Goal: Communication & Community: Answer question/provide support

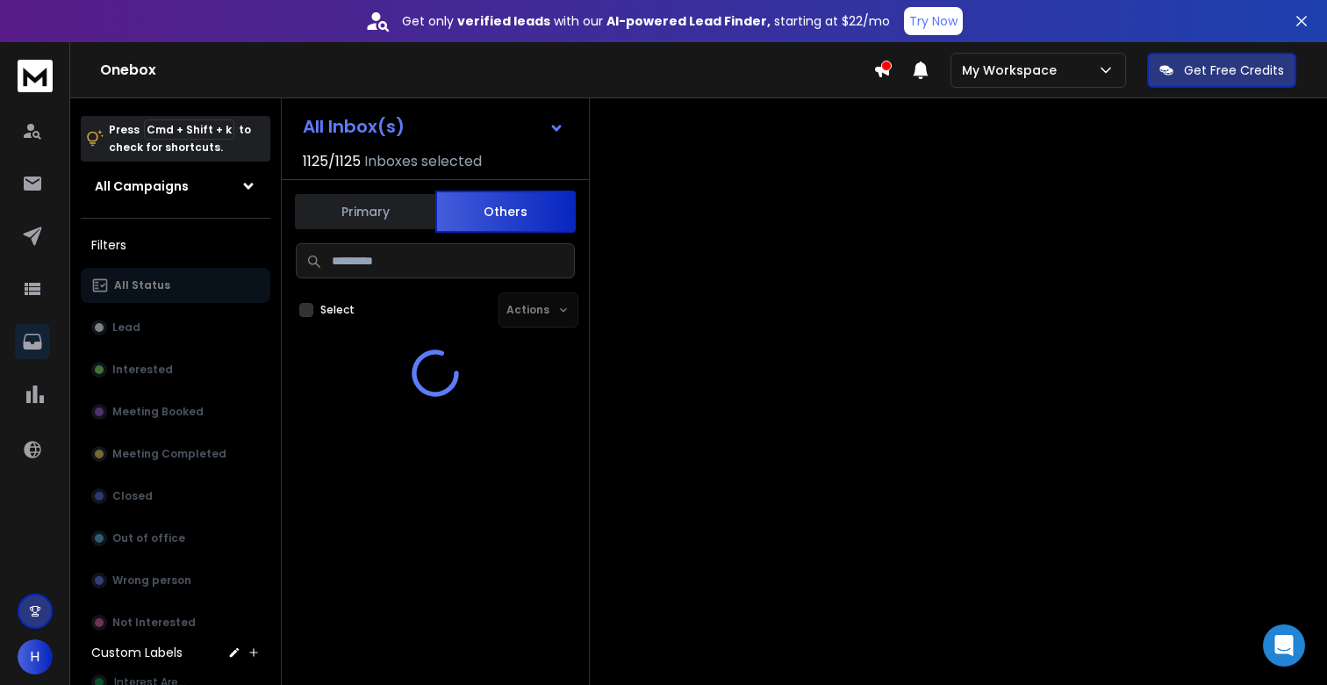
click at [459, 229] on button "Others" at bounding box center [505, 211] width 140 height 42
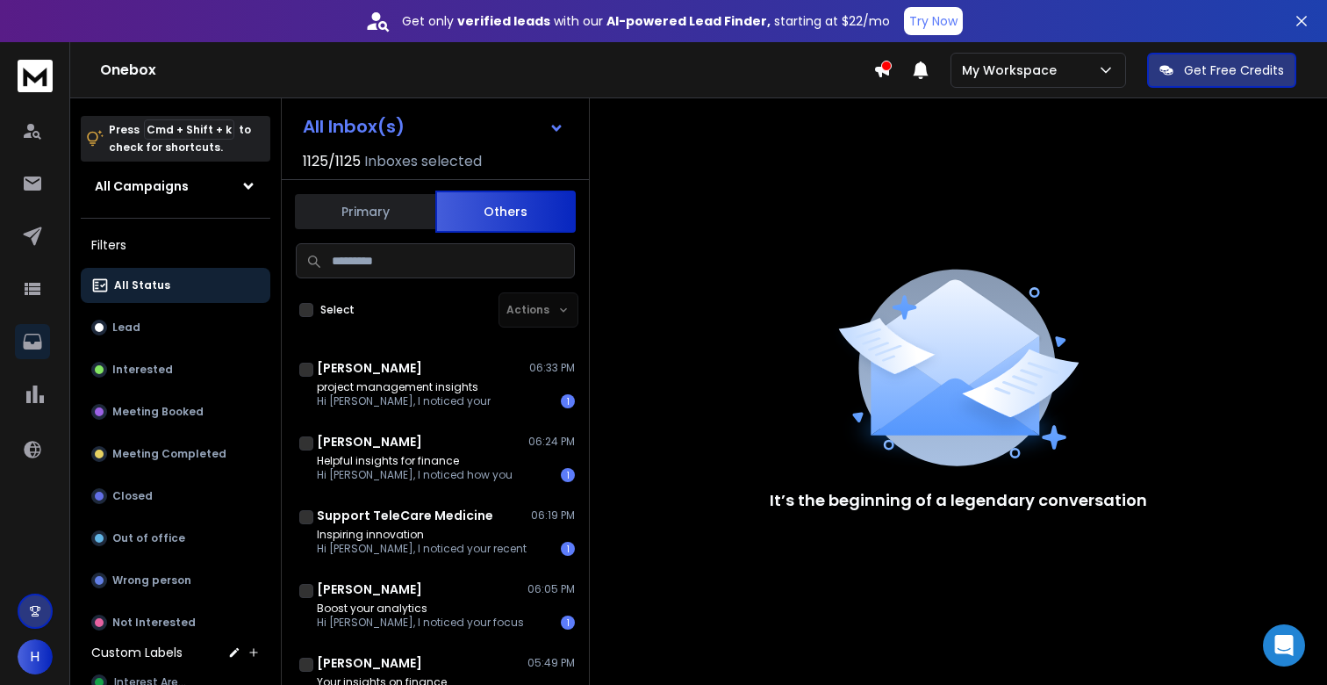
click at [391, 214] on button "Primary" at bounding box center [365, 211] width 140 height 39
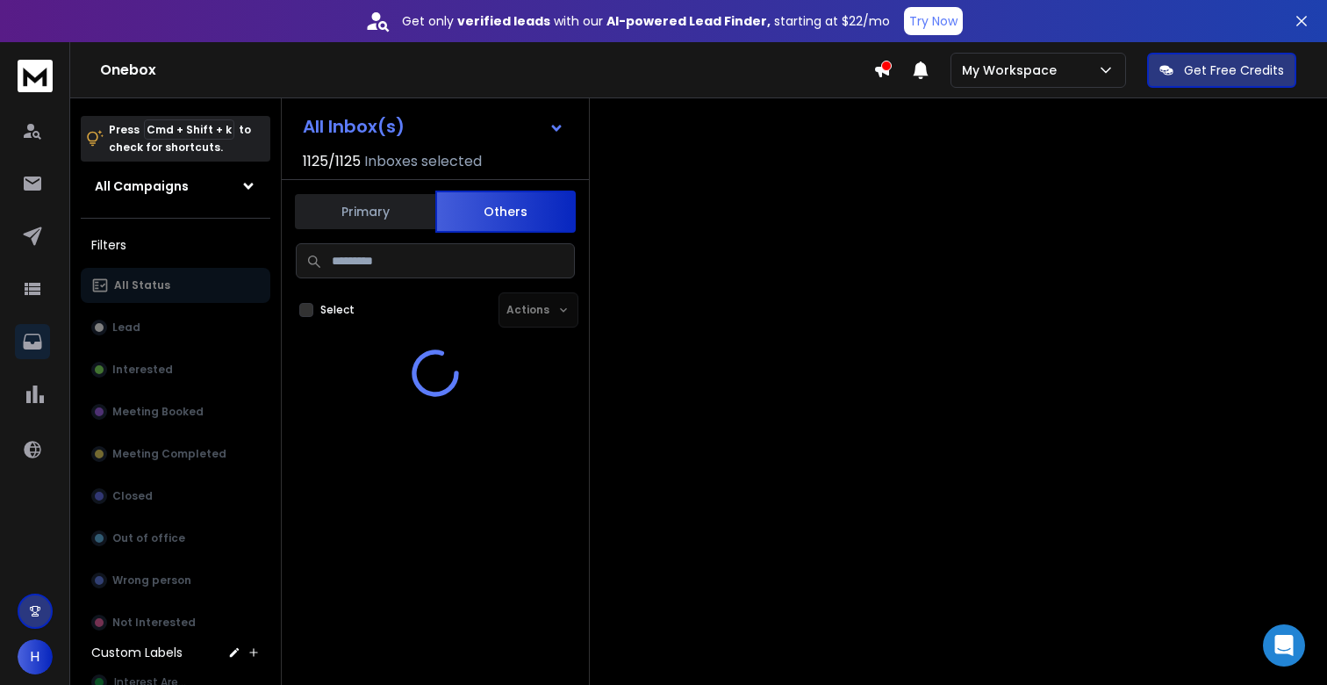
click at [465, 211] on button "Others" at bounding box center [505, 211] width 140 height 42
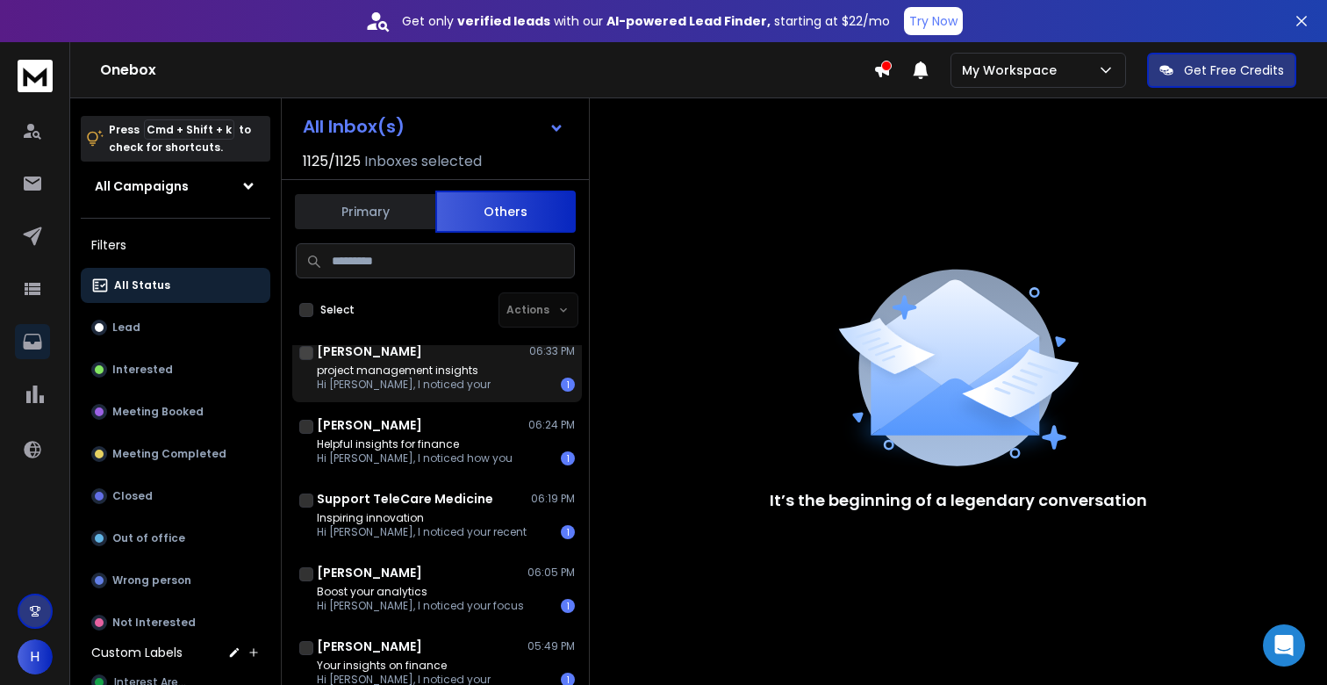
scroll to position [20, 0]
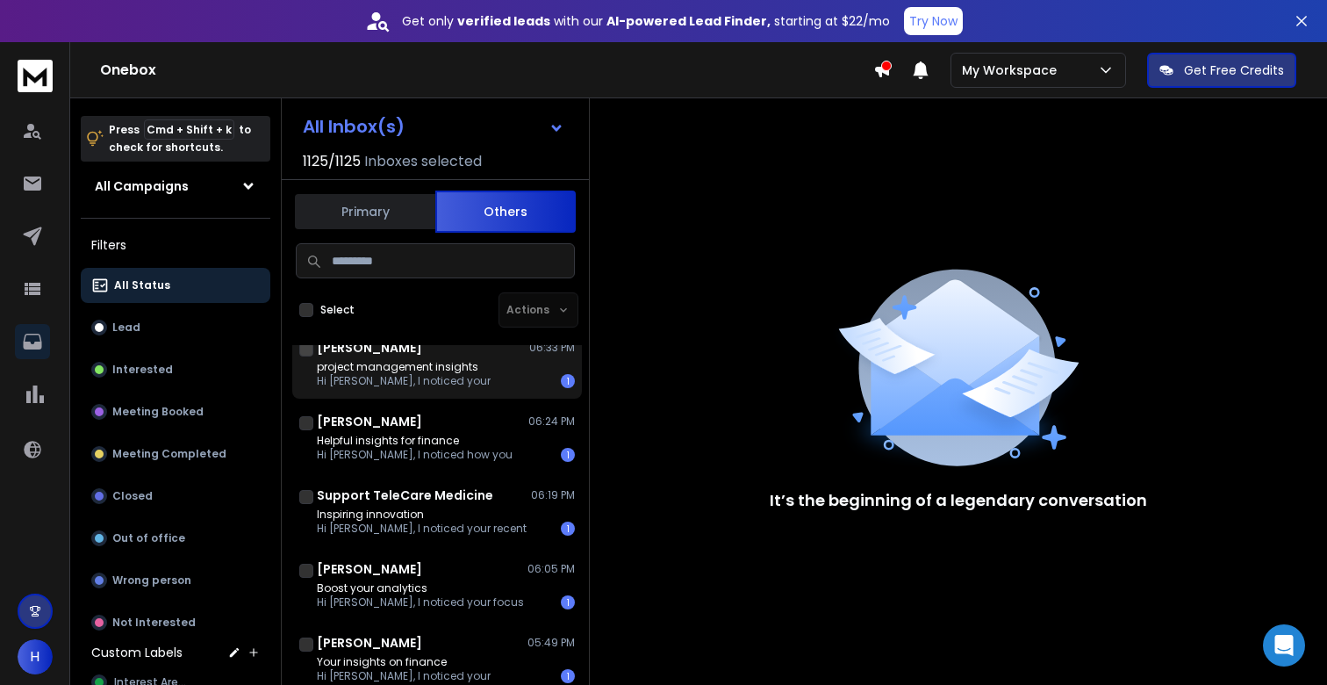
click at [463, 383] on p "Hi [PERSON_NAME], I noticed your" at bounding box center [404, 381] width 174 height 14
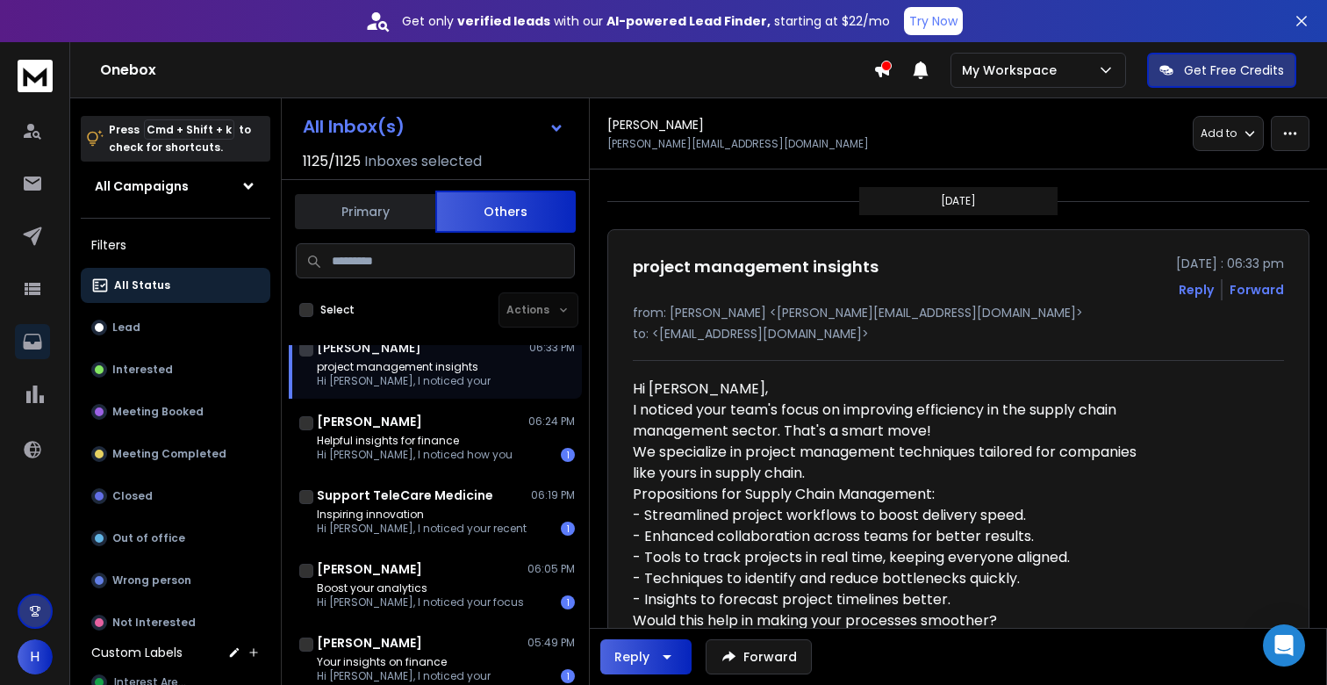
click at [360, 221] on button "Primary" at bounding box center [365, 211] width 140 height 39
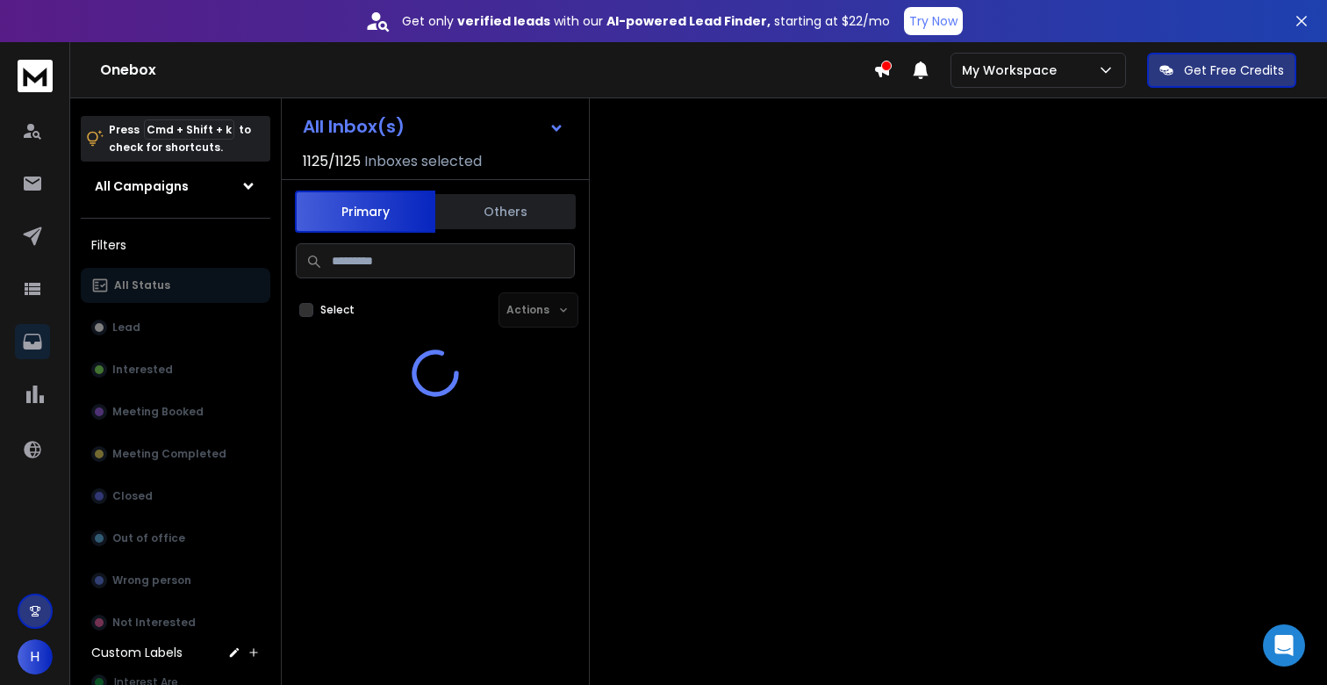
click at [360, 221] on button "Primary" at bounding box center [365, 211] width 140 height 42
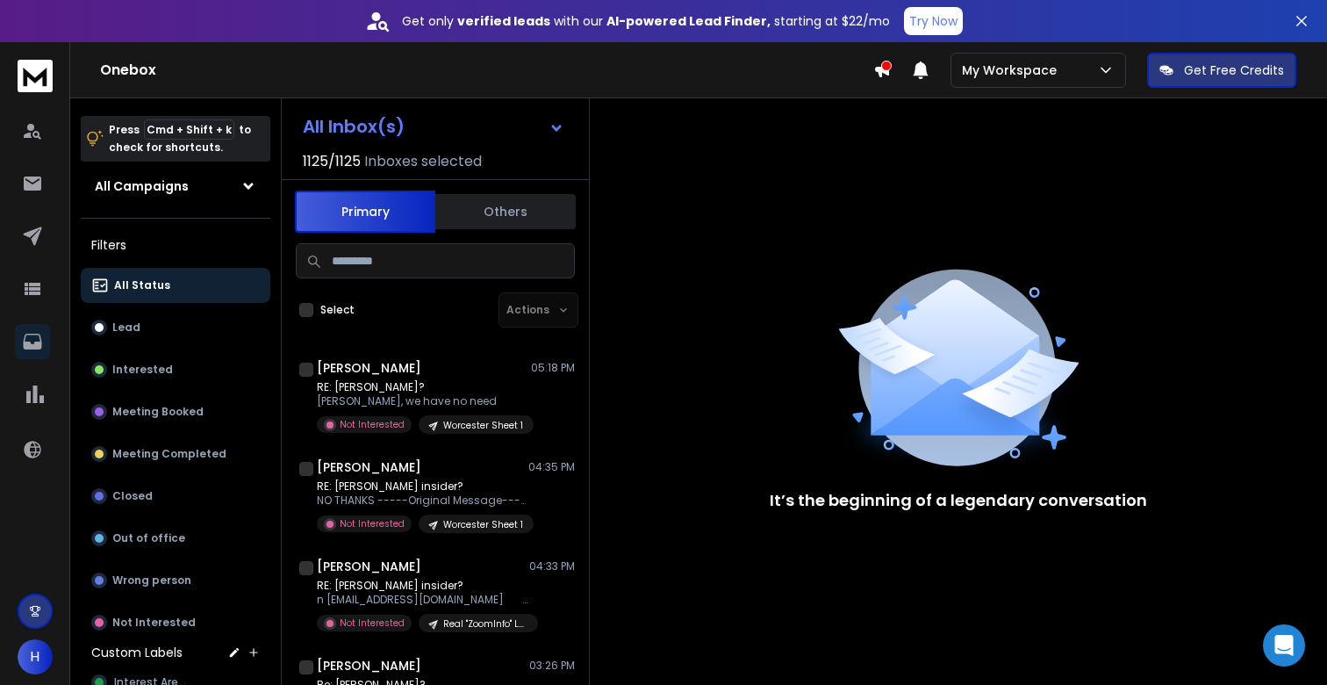
click at [485, 217] on button "Others" at bounding box center [505, 211] width 140 height 39
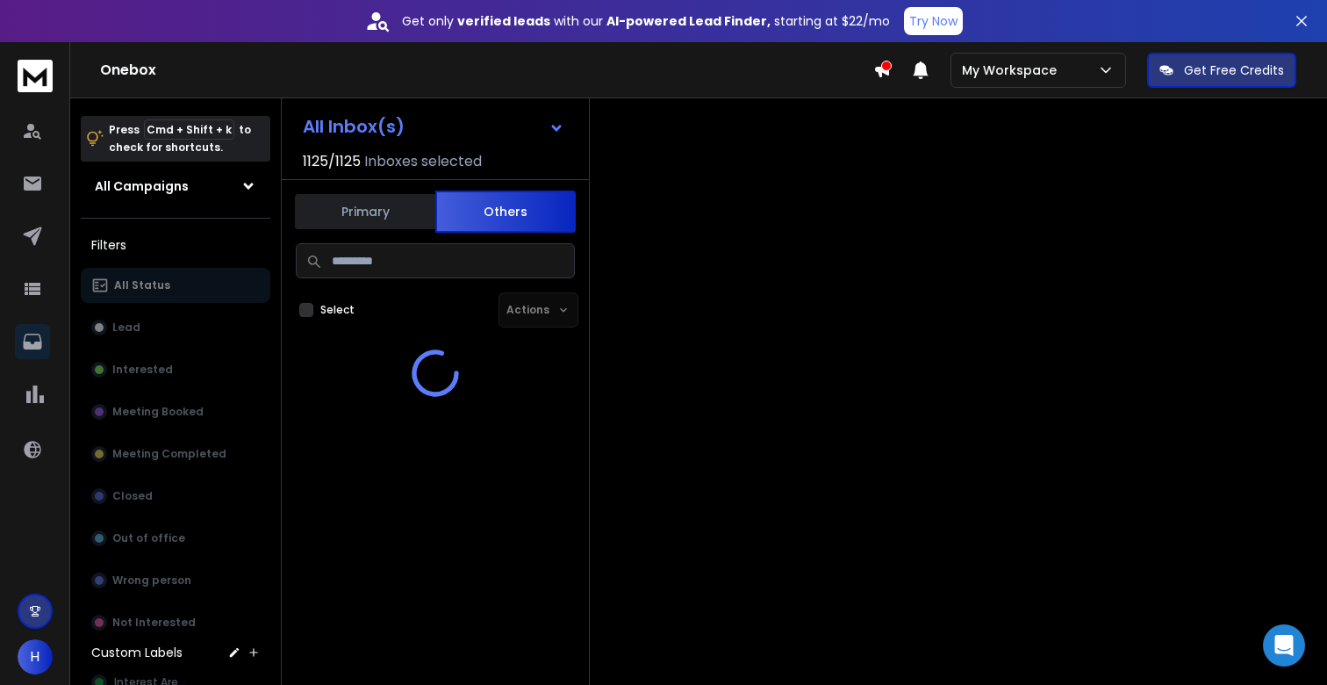
click at [485, 217] on button "Others" at bounding box center [505, 211] width 140 height 42
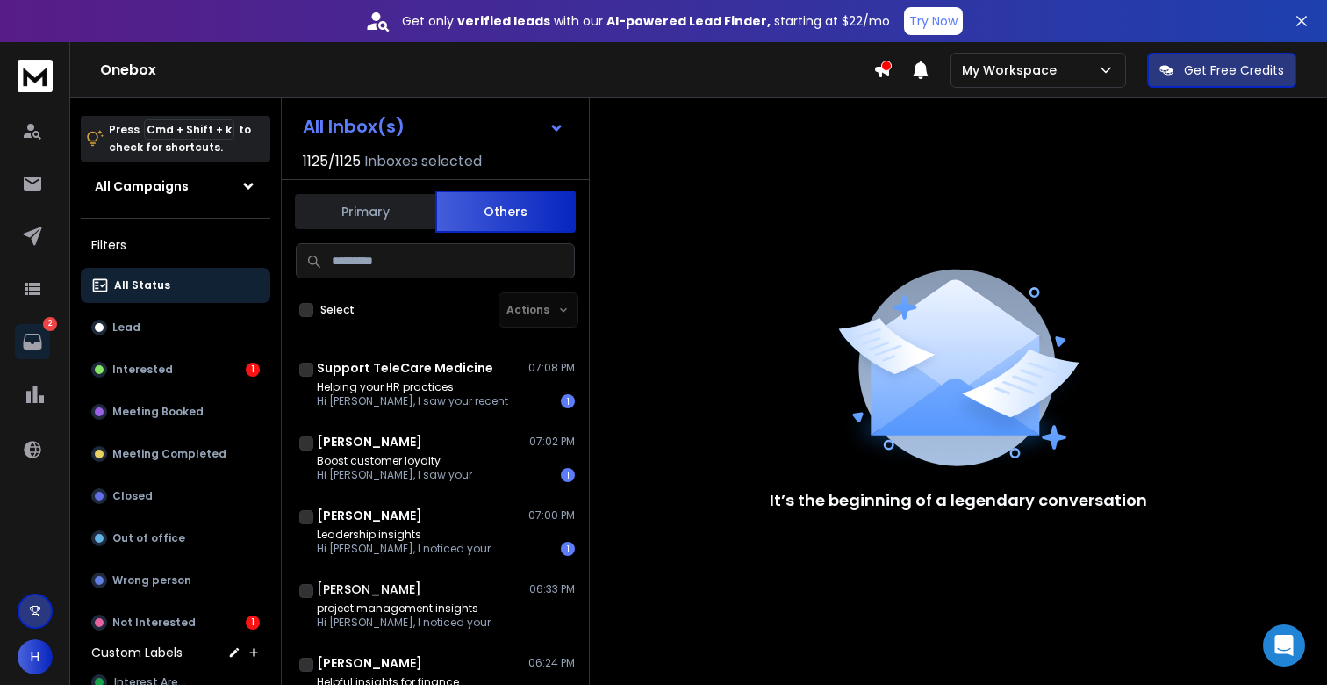
click at [386, 217] on button "Primary" at bounding box center [365, 211] width 140 height 39
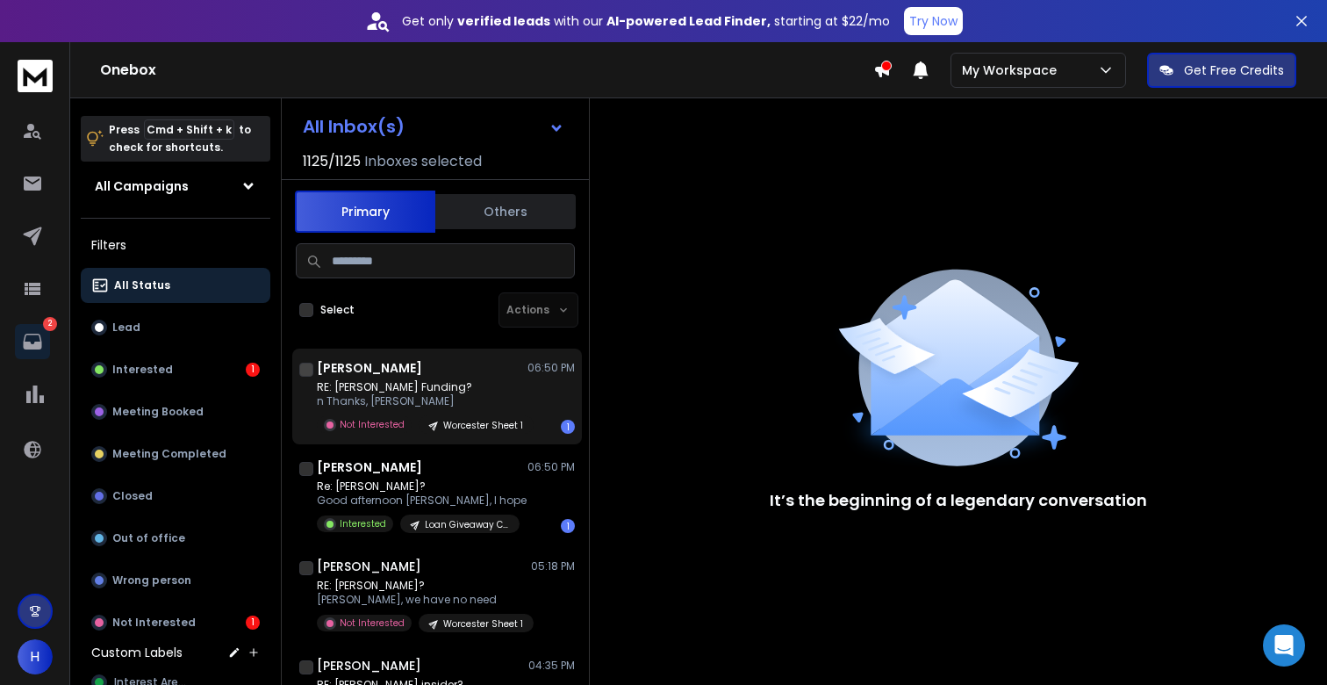
click at [514, 385] on p "RE: [PERSON_NAME] Funding?" at bounding box center [422, 387] width 211 height 14
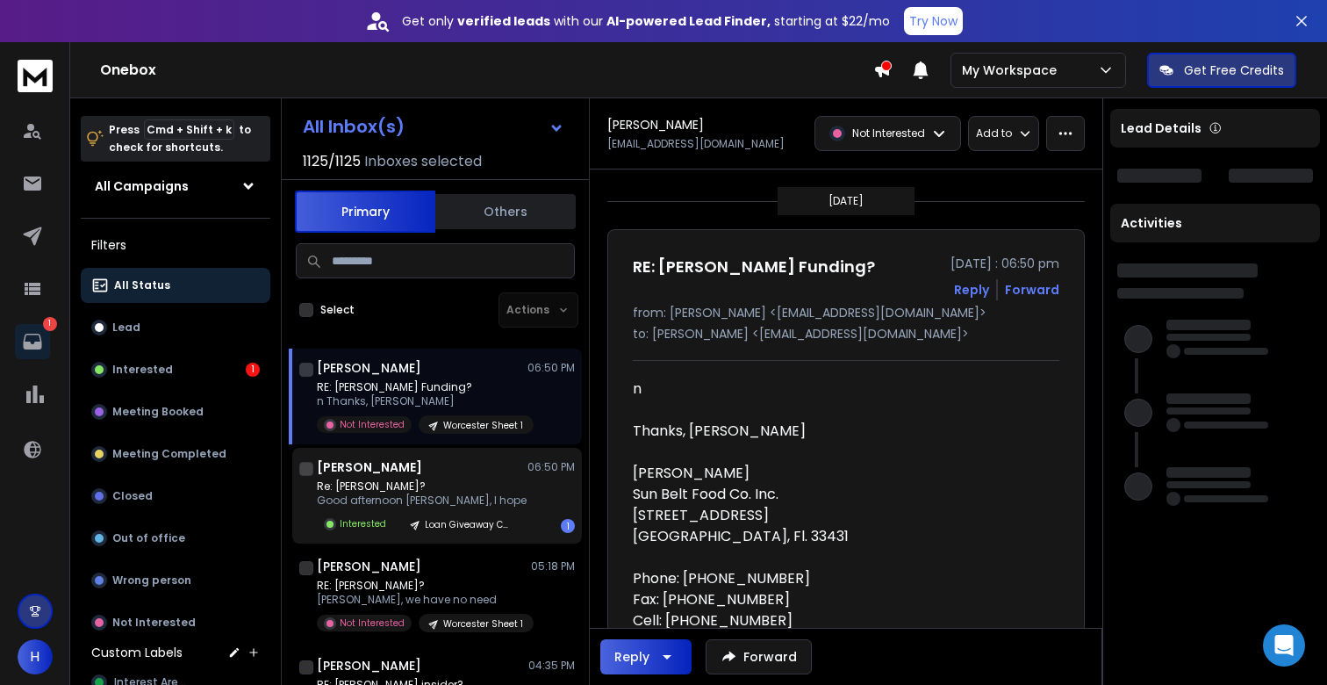
click at [507, 514] on div "Loan Giveaway CEM" at bounding box center [459, 523] width 119 height 18
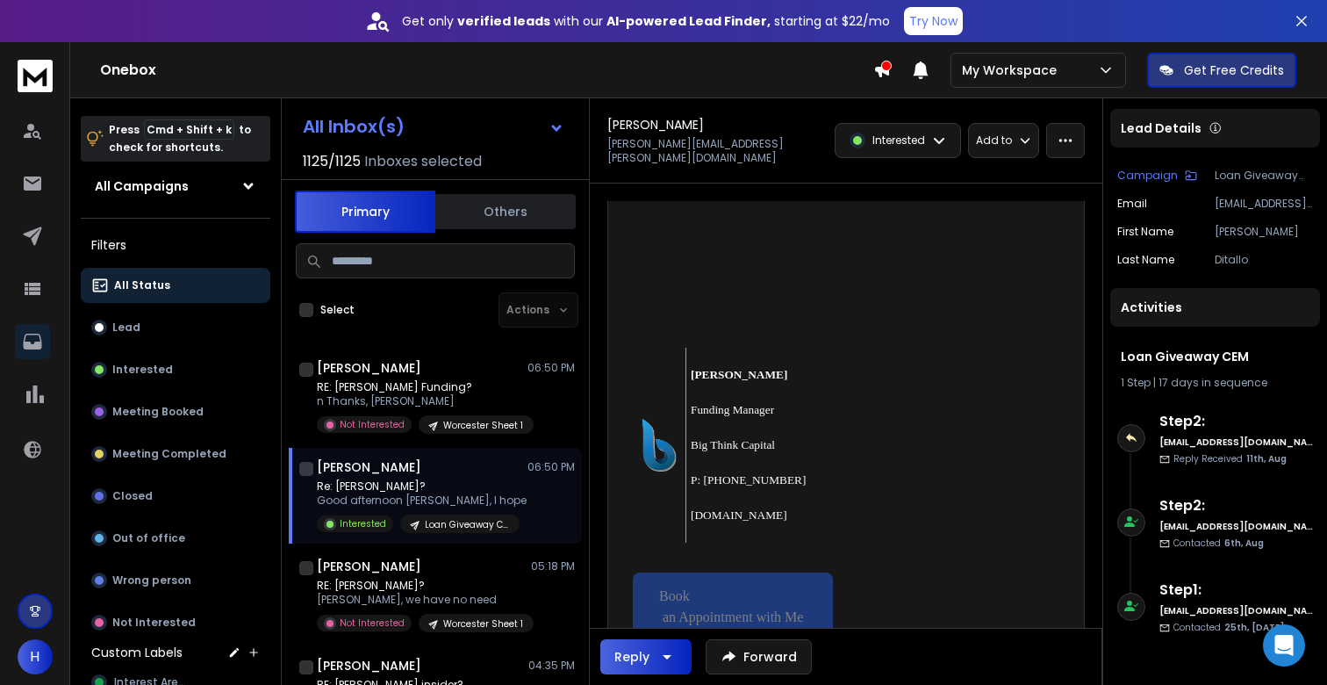
scroll to position [3188, 0]
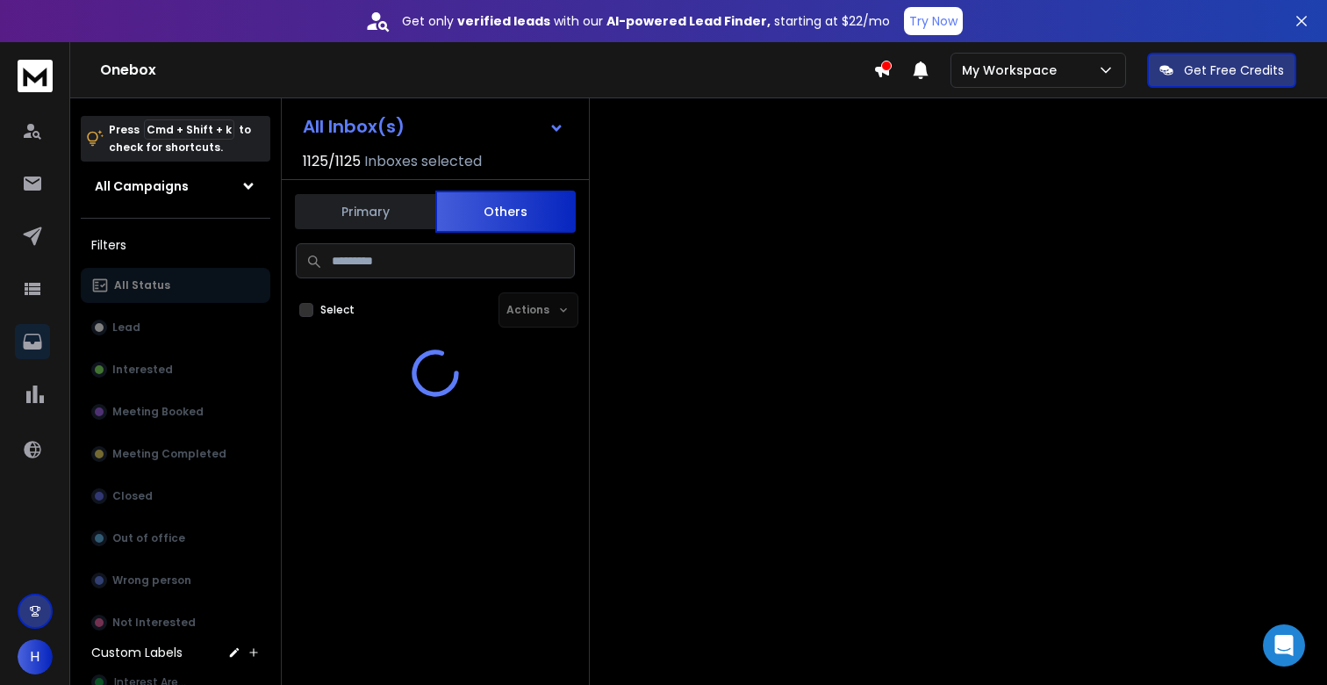
click at [536, 213] on button "Others" at bounding box center [505, 211] width 140 height 42
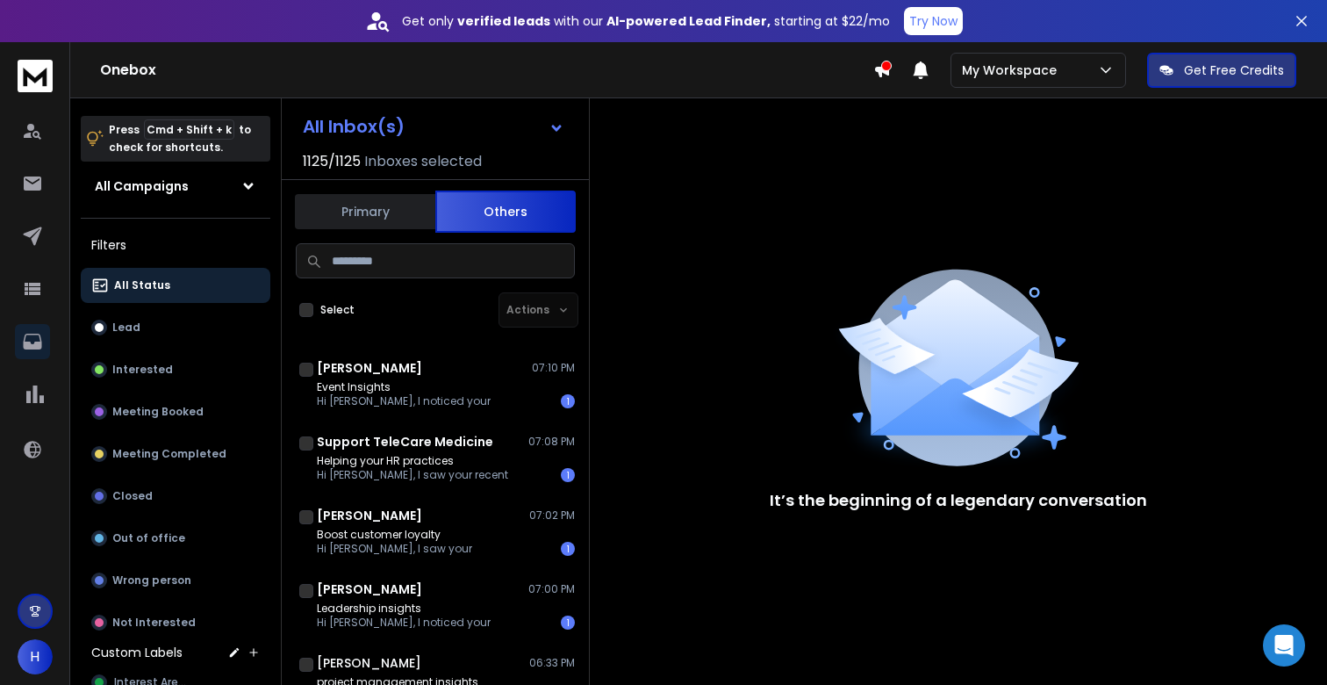
click at [454, 348] on div "[PERSON_NAME] 07:10 PM Event Insights Hi [PERSON_NAME], I noticed your 1 Suppor…" at bounding box center [435, 598] width 307 height 506
click at [370, 215] on button "Primary" at bounding box center [365, 211] width 140 height 39
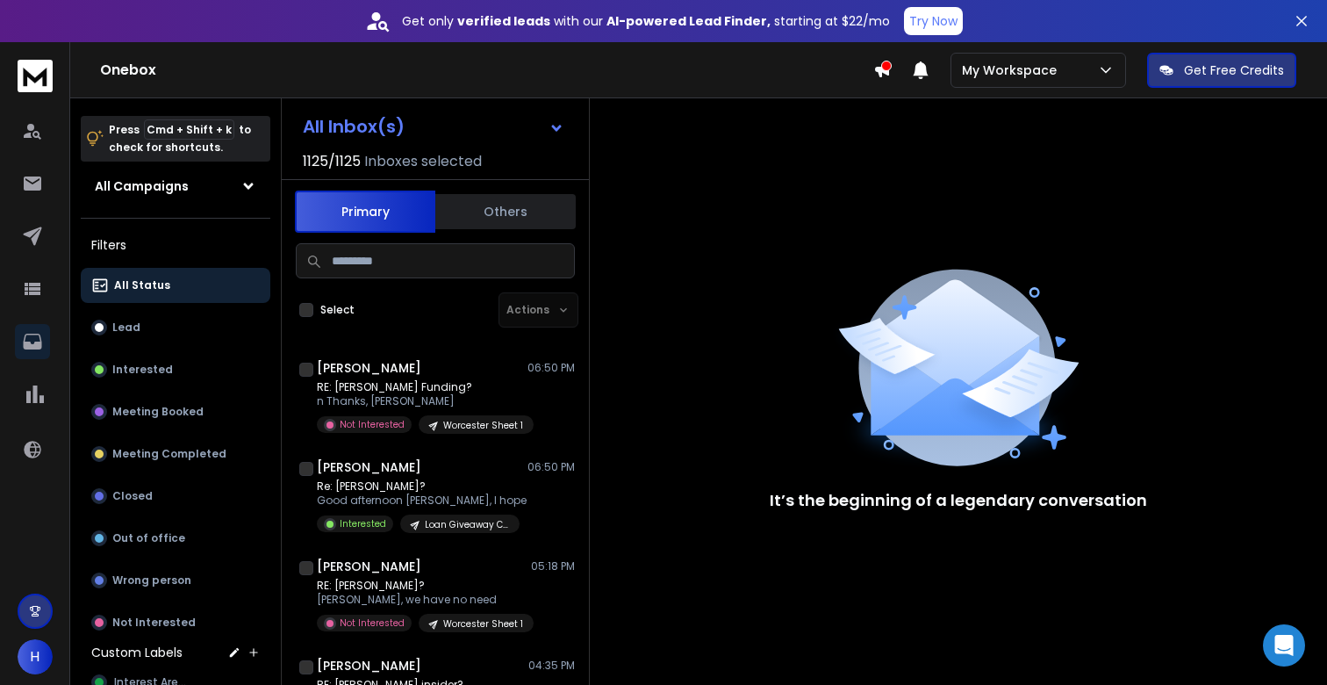
click at [508, 194] on button "Others" at bounding box center [505, 211] width 140 height 39
click at [508, 197] on button "Others" at bounding box center [505, 211] width 140 height 39
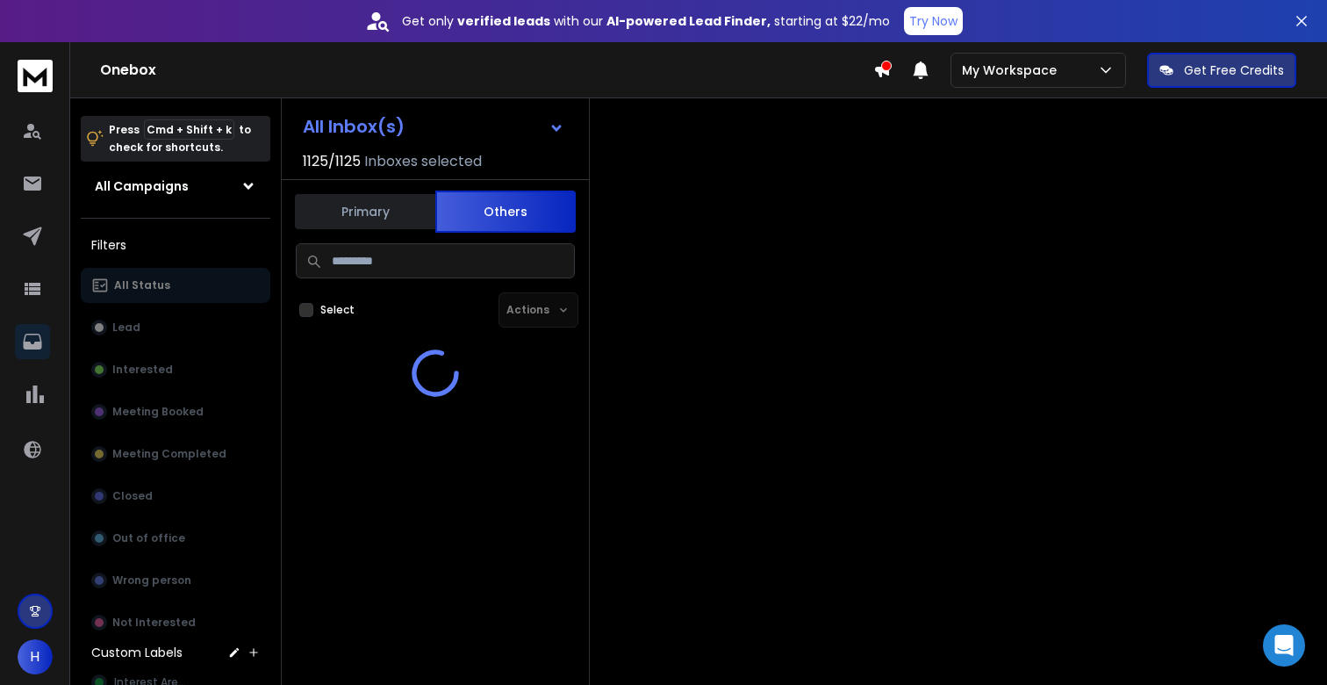
click at [505, 209] on button "Others" at bounding box center [505, 211] width 140 height 42
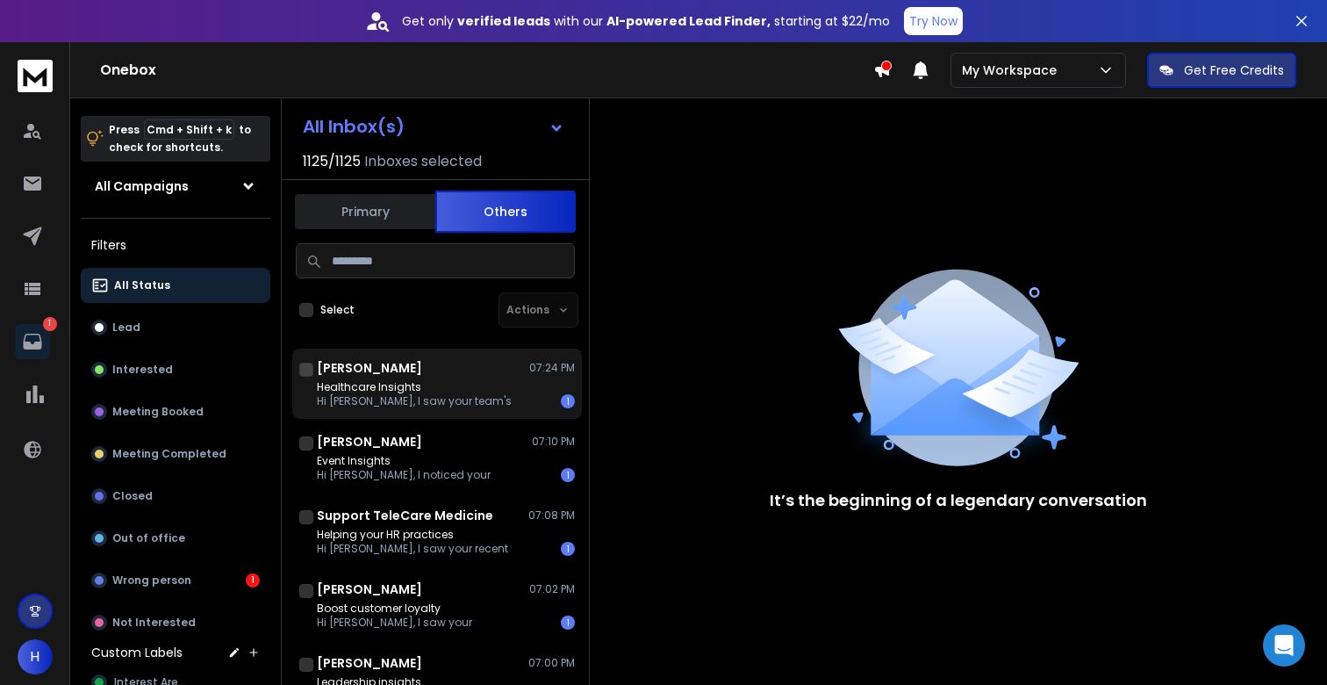
click at [439, 353] on div "[PERSON_NAME] 07:24 PM Healthcare Insights Hi [PERSON_NAME], I saw your team's 1" at bounding box center [437, 383] width 290 height 70
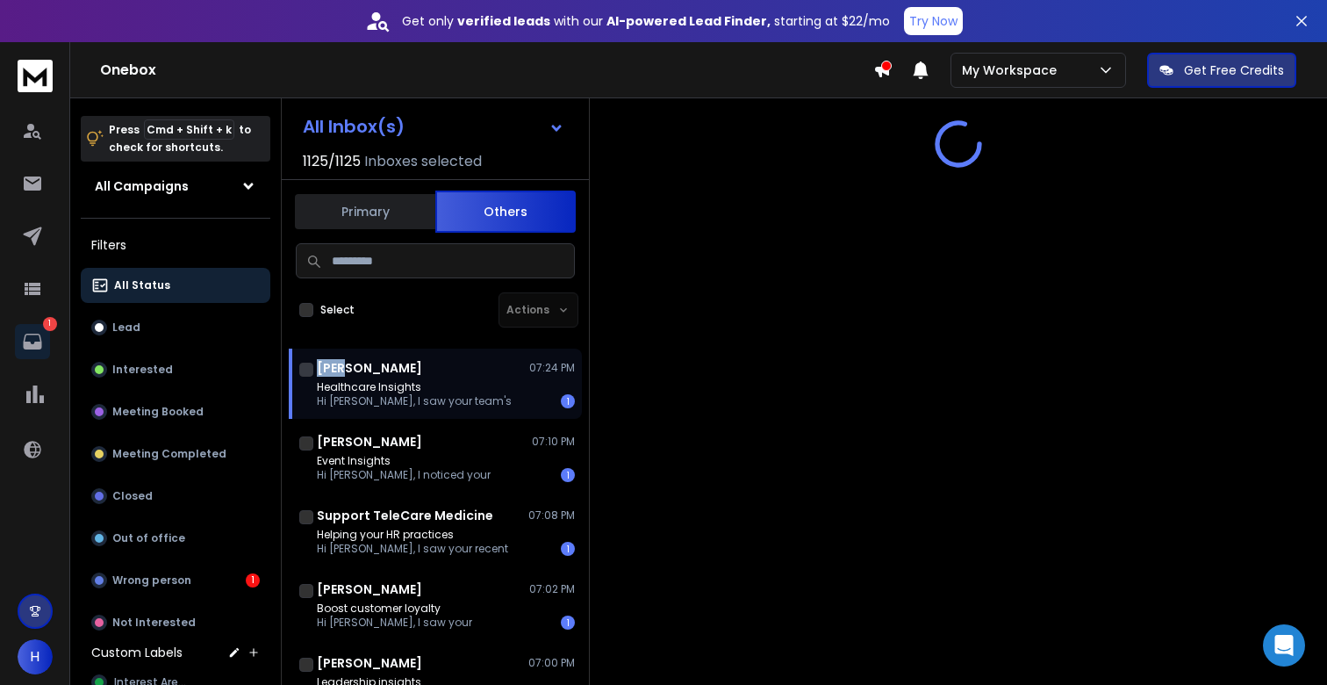
click at [439, 353] on div "[PERSON_NAME] 07:24 PM Healthcare Insights Hi [PERSON_NAME], I saw your team's 1" at bounding box center [437, 383] width 290 height 70
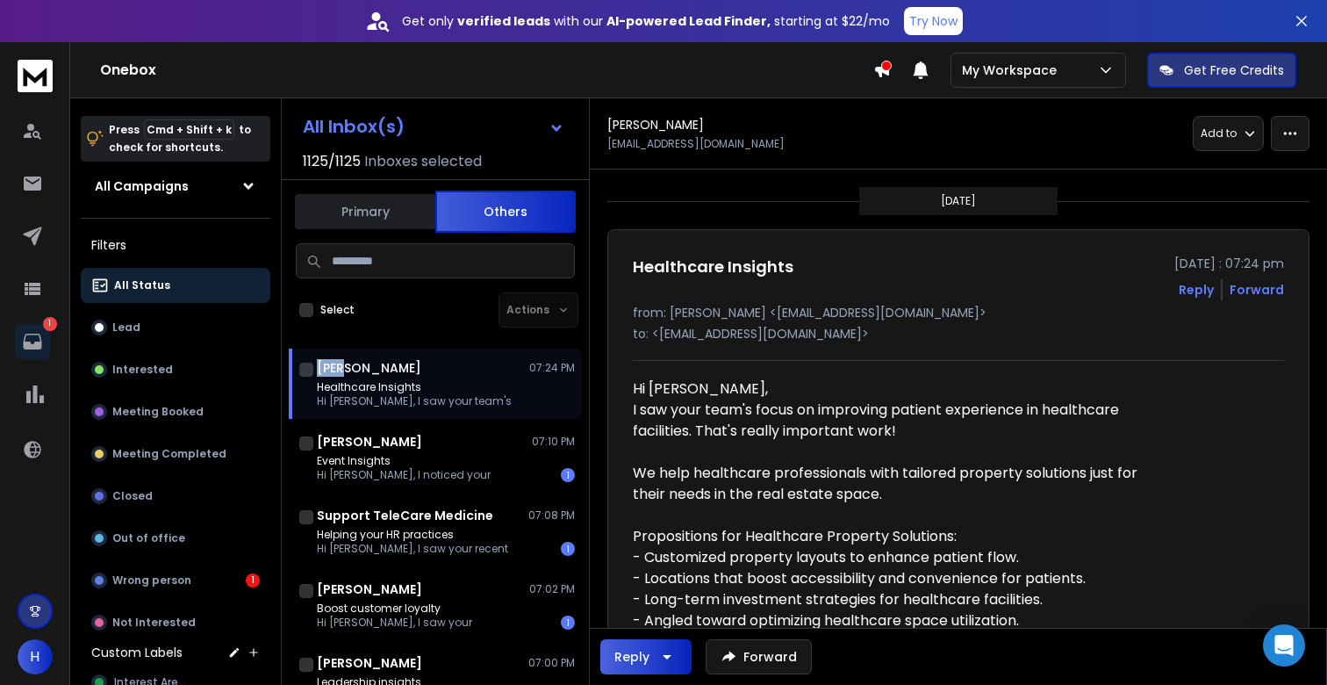
click at [378, 200] on button "Primary" at bounding box center [365, 211] width 140 height 39
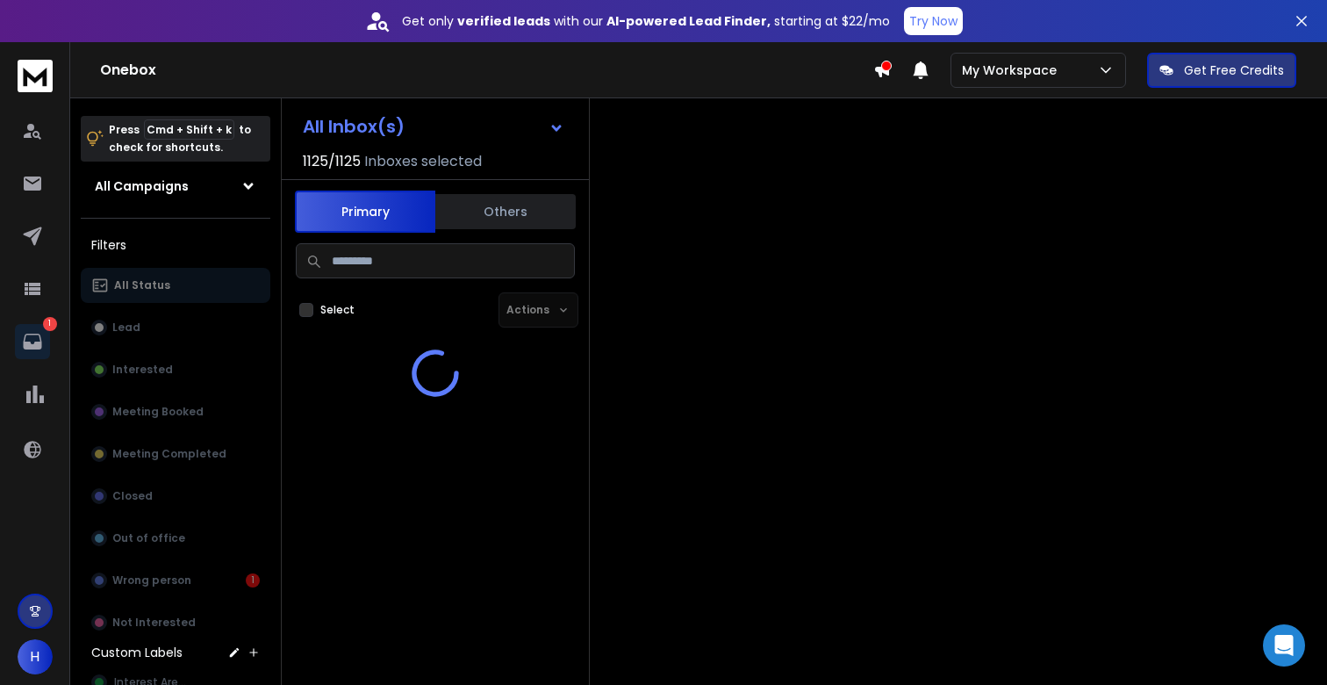
click at [376, 204] on button "Primary" at bounding box center [365, 211] width 140 height 42
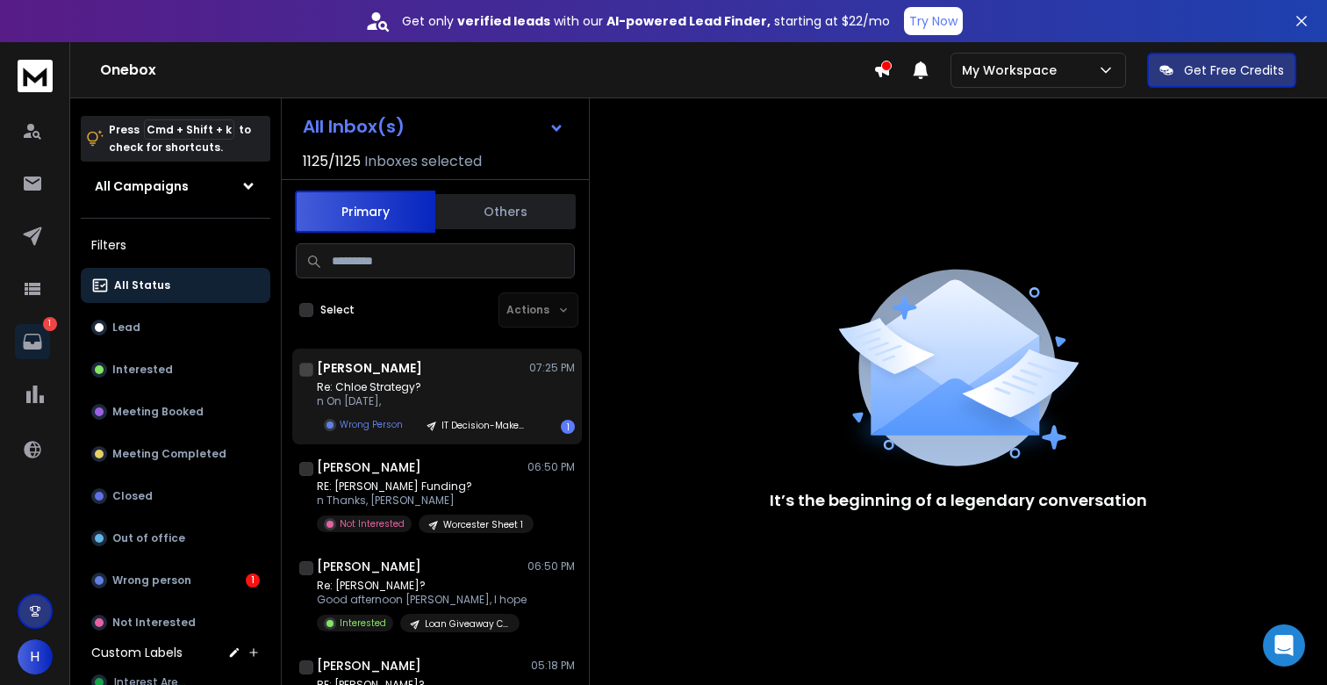
click at [457, 387] on p "Re: Chloe Strategy?" at bounding box center [422, 387] width 211 height 14
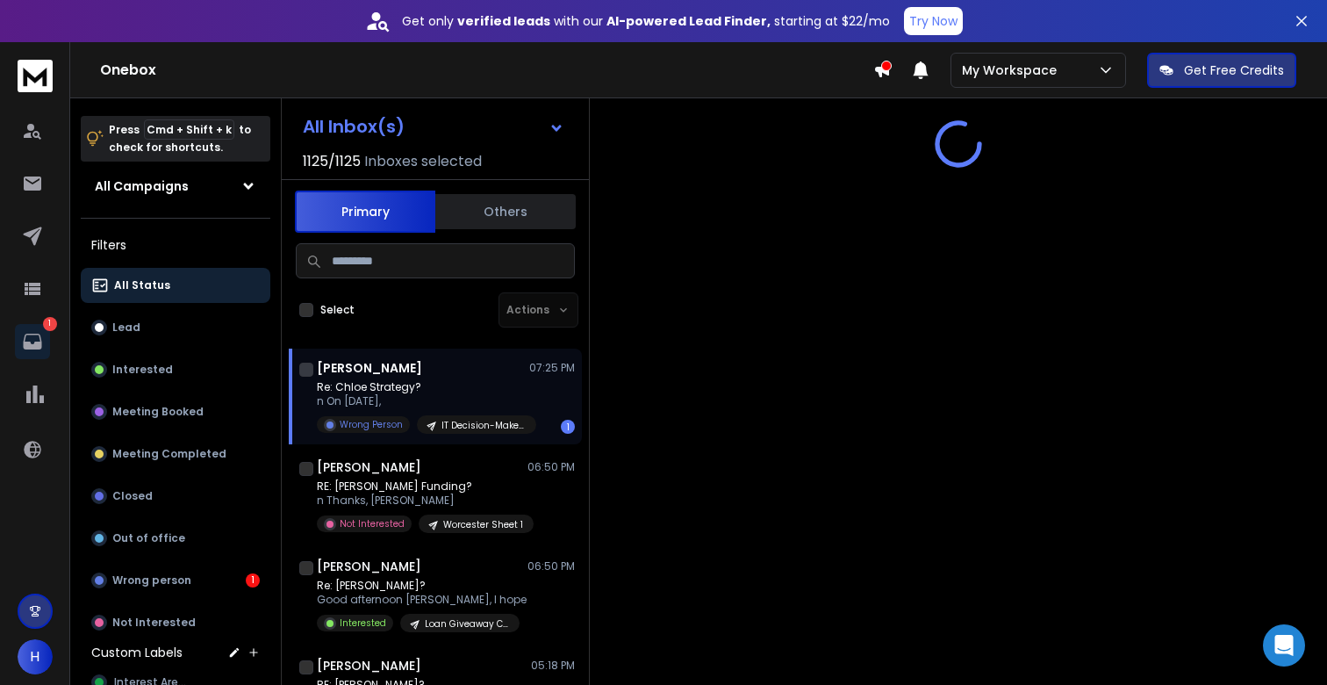
click at [457, 387] on p "Re: Chloe Strategy?" at bounding box center [422, 387] width 211 height 14
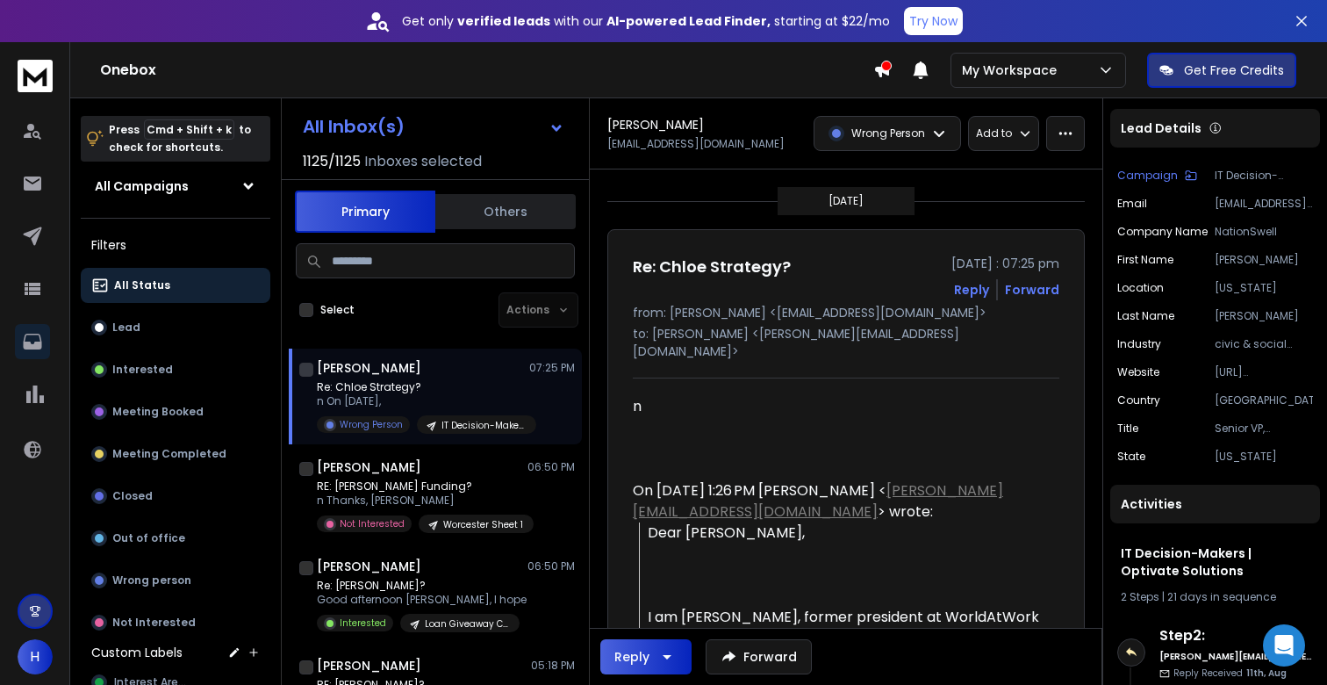
click at [450, 186] on div "All Inbox(s) 1125 / 1125 Inboxes selected Primary Others Select Actions [PERSON…" at bounding box center [435, 440] width 307 height 685
click at [450, 189] on div "All Inbox(s) 1125 / 1125 Inboxes selected Primary Others Select Actions [PERSON…" at bounding box center [435, 440] width 307 height 685
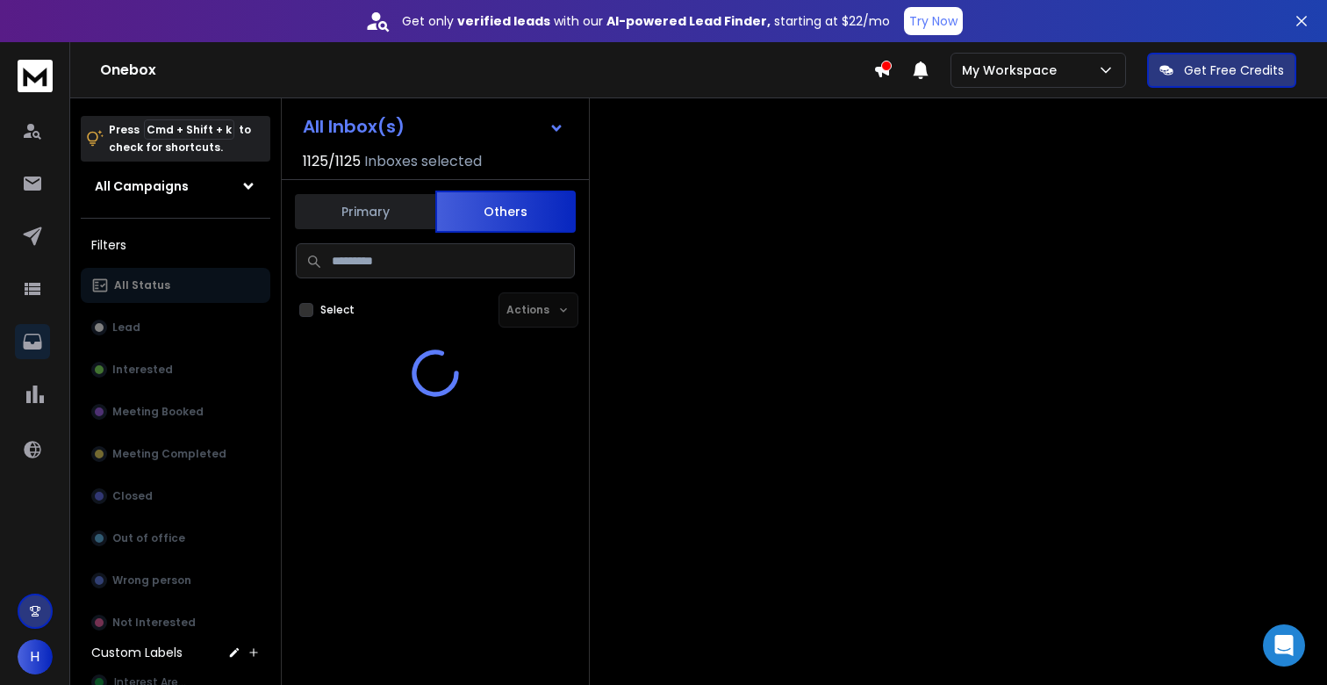
click at [461, 207] on button "Others" at bounding box center [505, 211] width 140 height 42
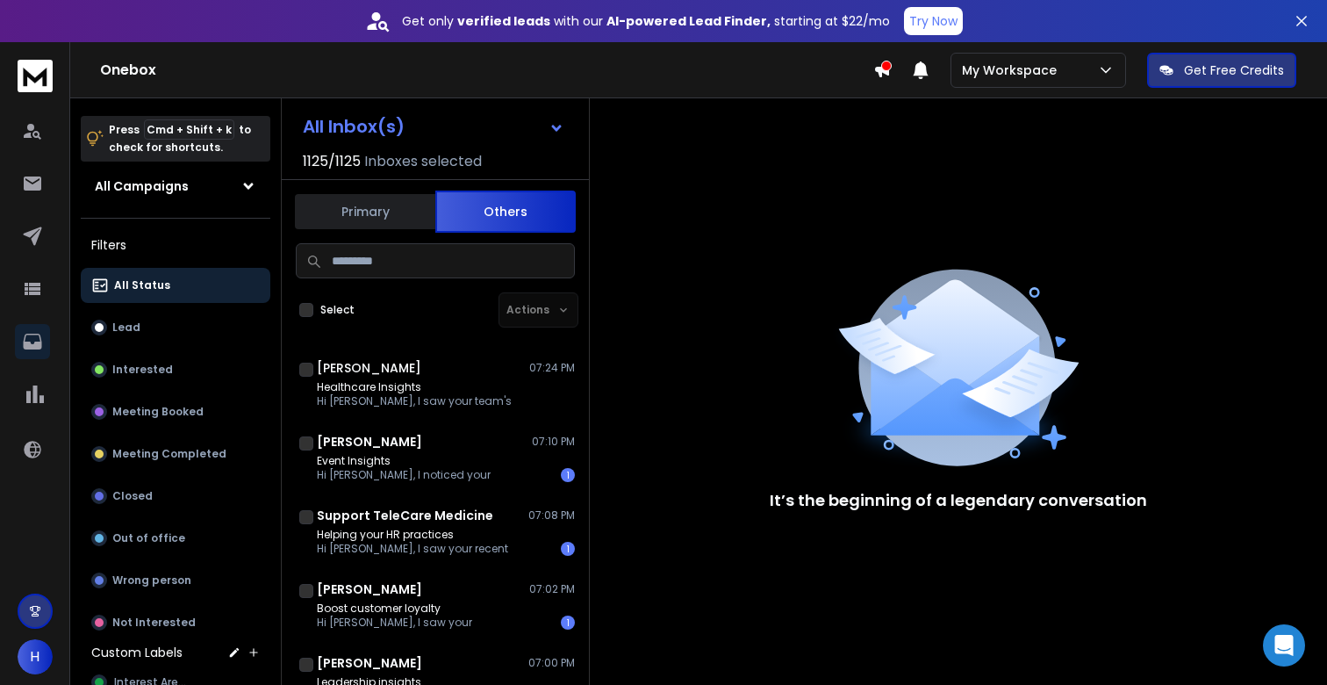
click at [380, 213] on button "Primary" at bounding box center [365, 211] width 140 height 39
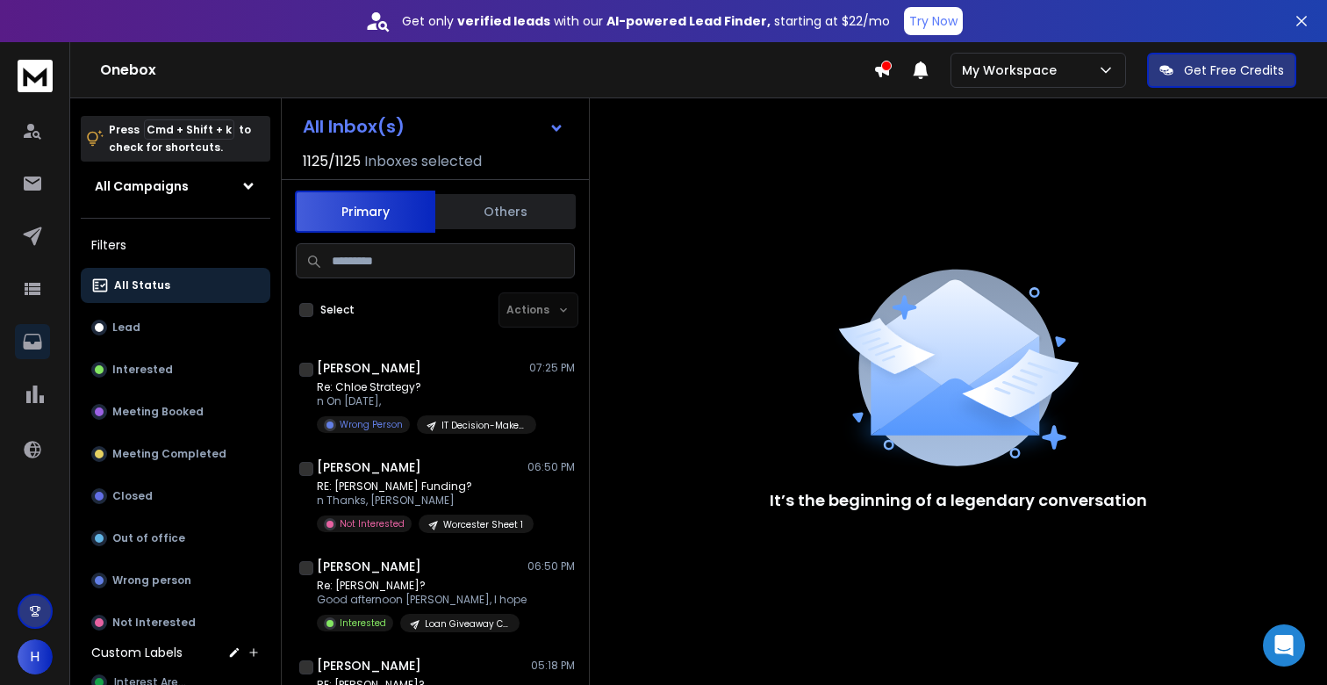
click at [530, 204] on button "Others" at bounding box center [505, 211] width 140 height 39
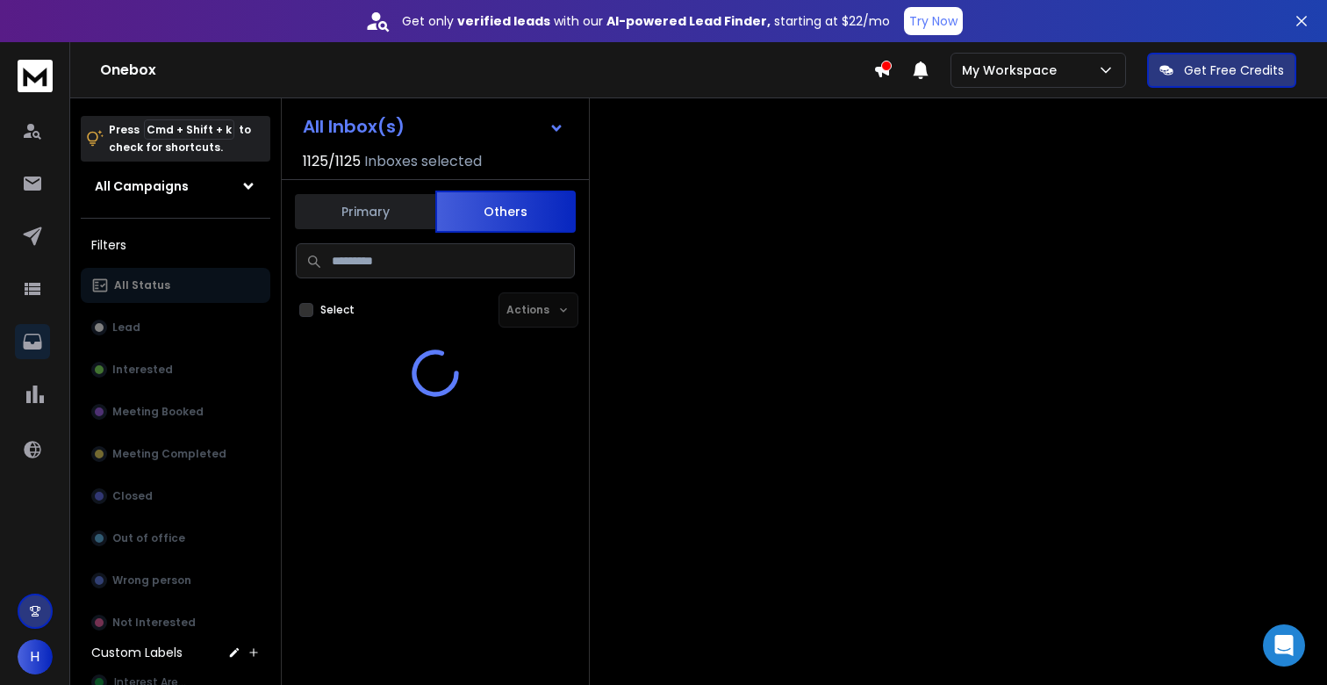
click at [530, 203] on button "Others" at bounding box center [505, 211] width 140 height 42
click at [363, 208] on button "Primary" at bounding box center [365, 211] width 140 height 39
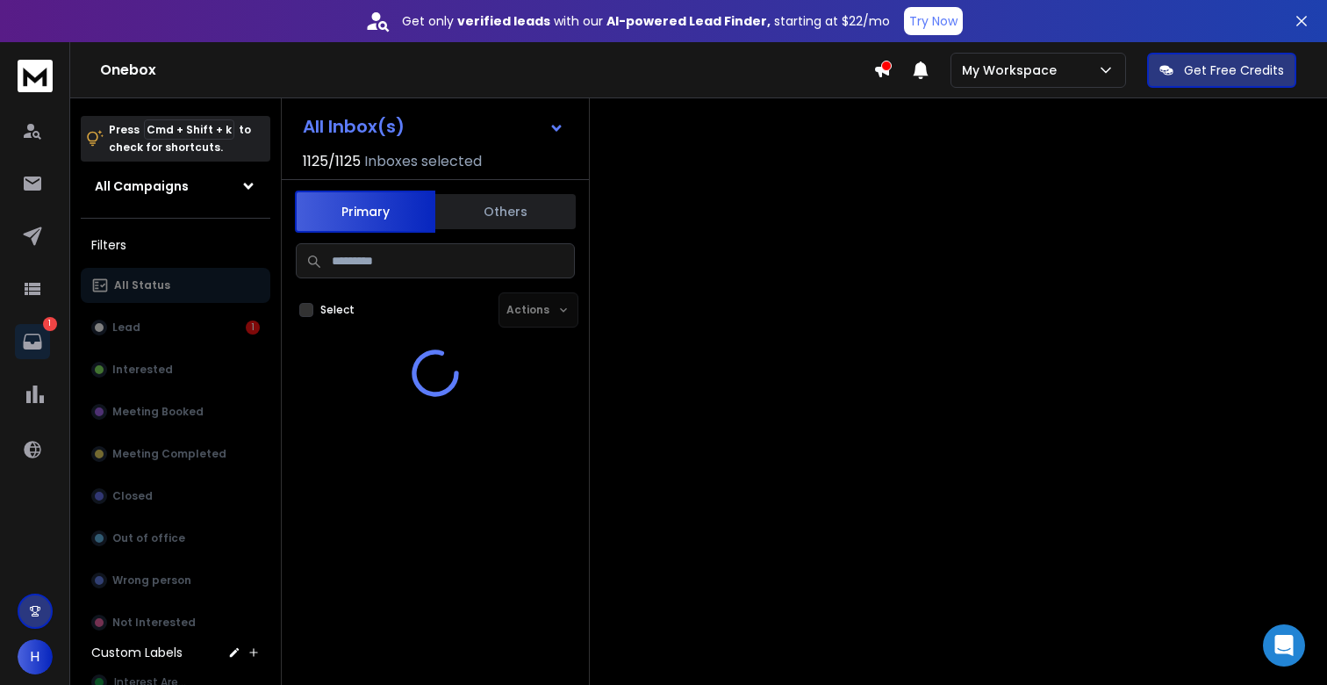
click at [363, 208] on button "Primary" at bounding box center [365, 211] width 140 height 42
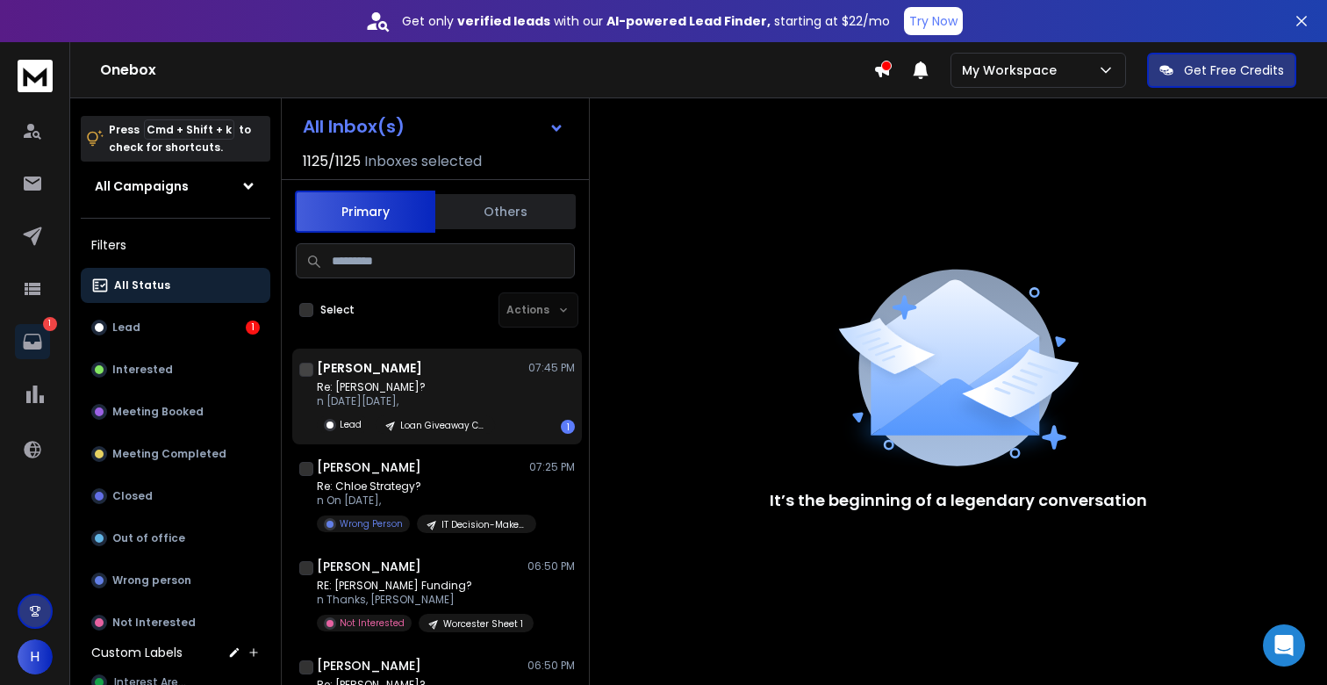
click at [484, 368] on div "[PERSON_NAME] 07:45 PM" at bounding box center [446, 368] width 258 height 18
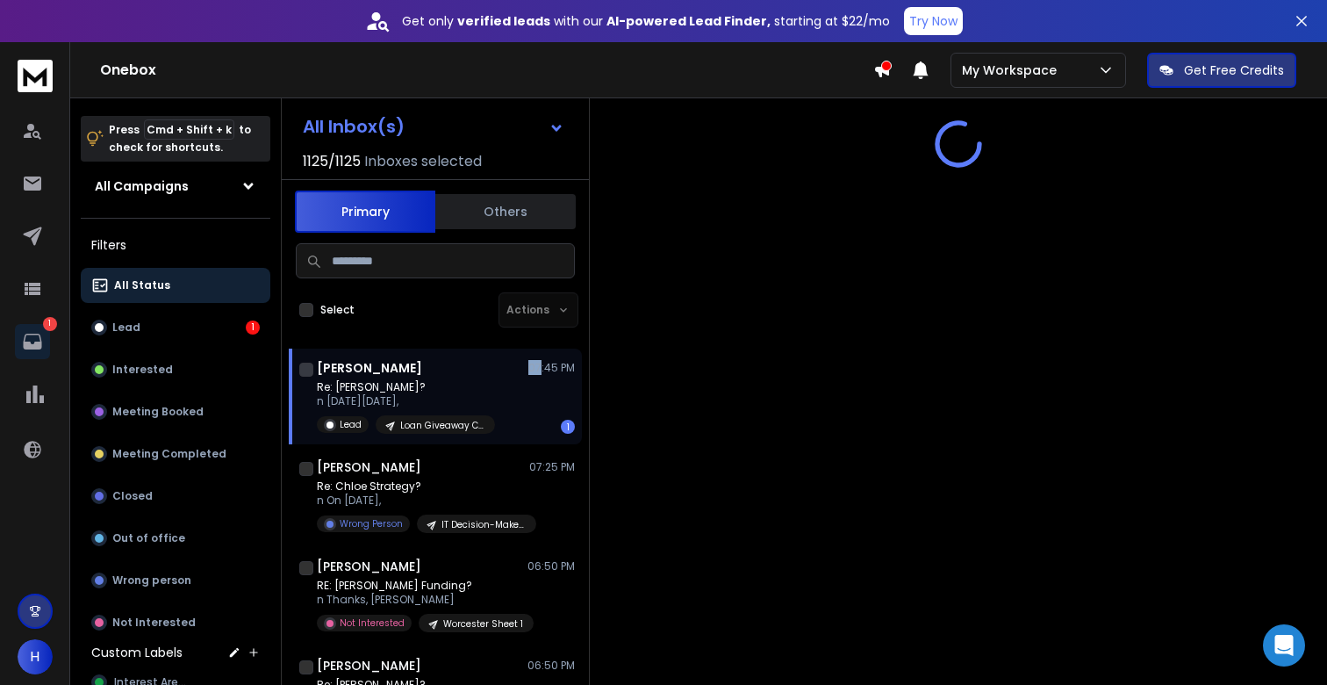
click at [484, 368] on div "[PERSON_NAME] 07:45 PM" at bounding box center [446, 368] width 258 height 18
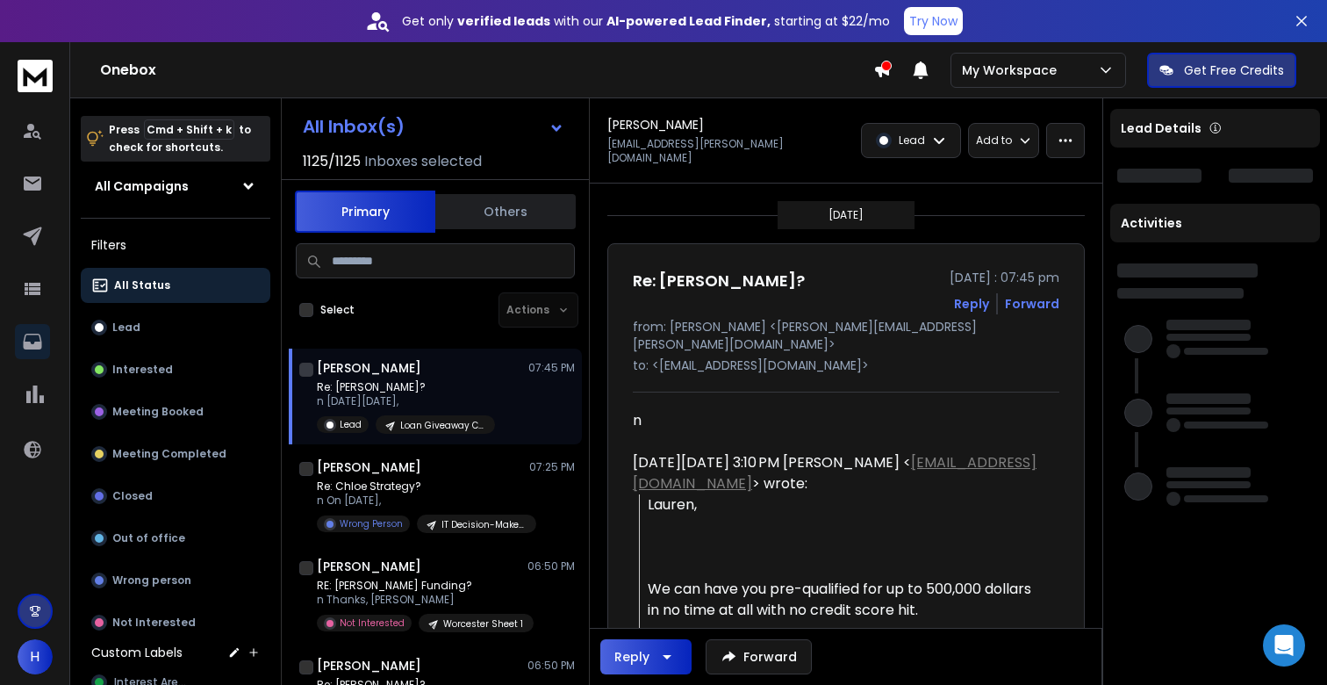
click at [486, 233] on div "Primary Others Select Actions [PERSON_NAME] 07:45 PM Re: [PERSON_NAME]? n [DATE…" at bounding box center [435, 522] width 307 height 657
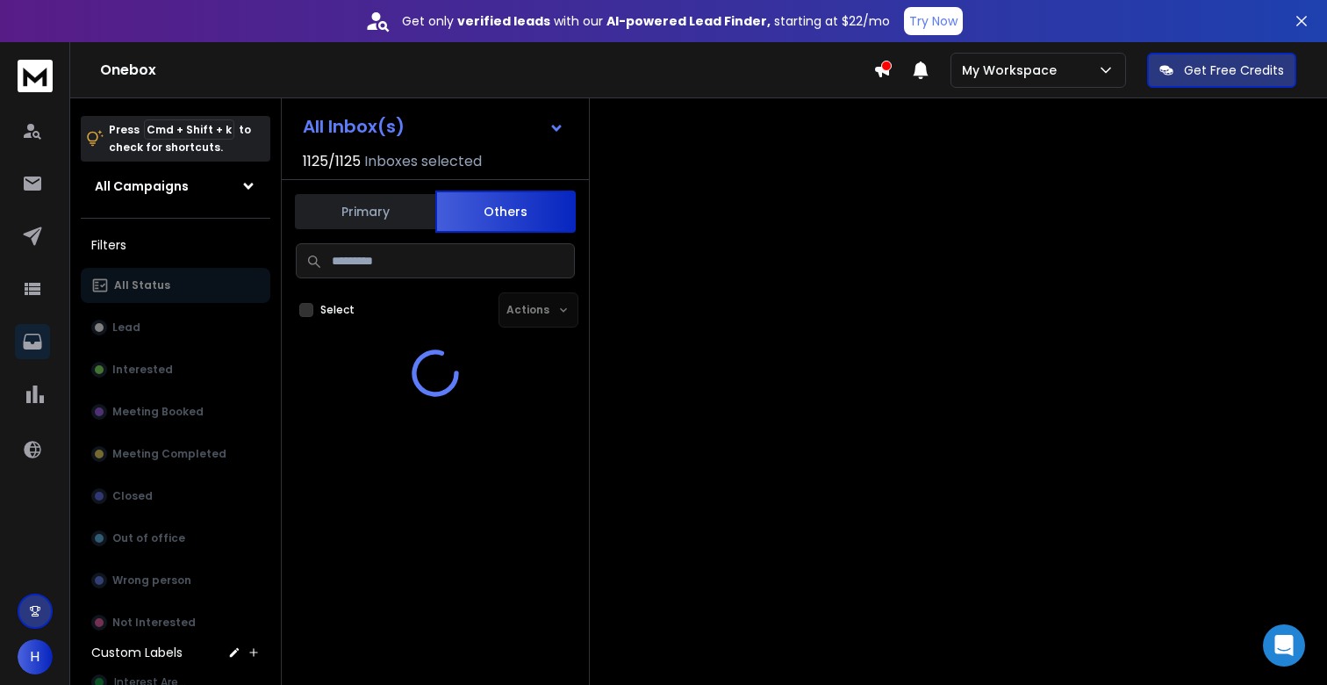
click at [477, 205] on button "Others" at bounding box center [505, 211] width 140 height 42
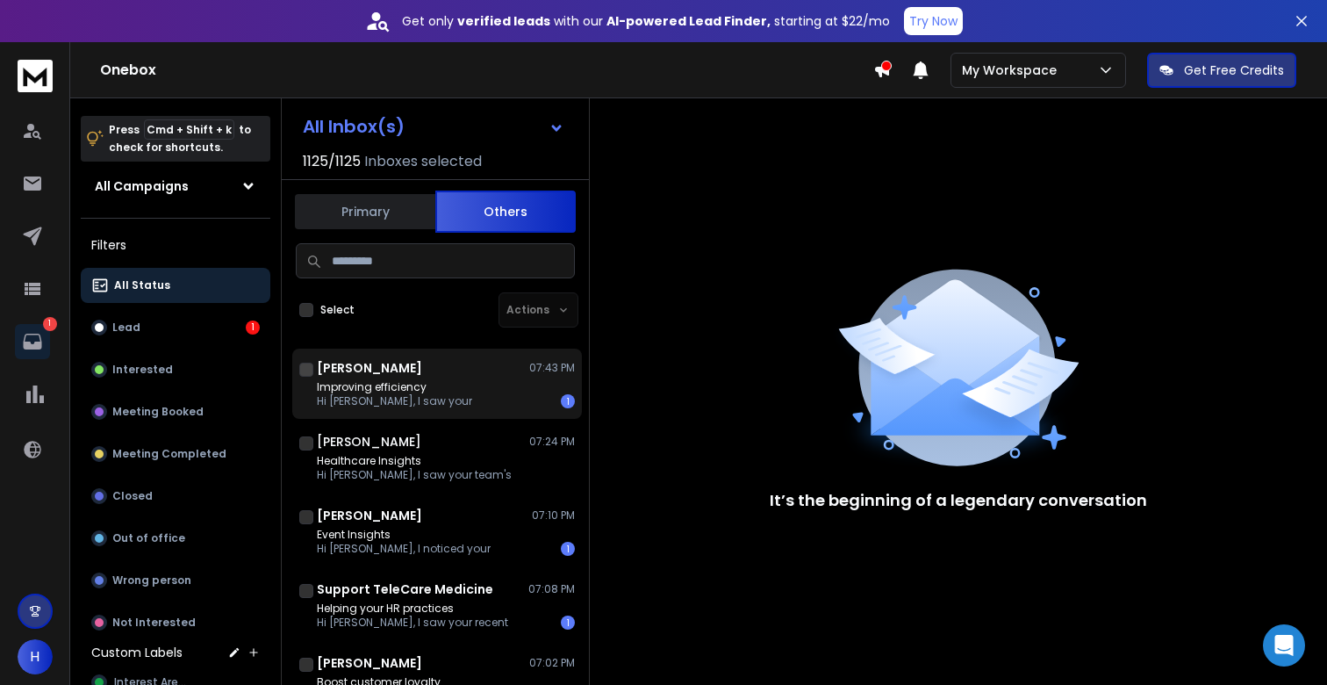
click at [393, 403] on p "Hi [PERSON_NAME], I saw your" at bounding box center [394, 401] width 155 height 14
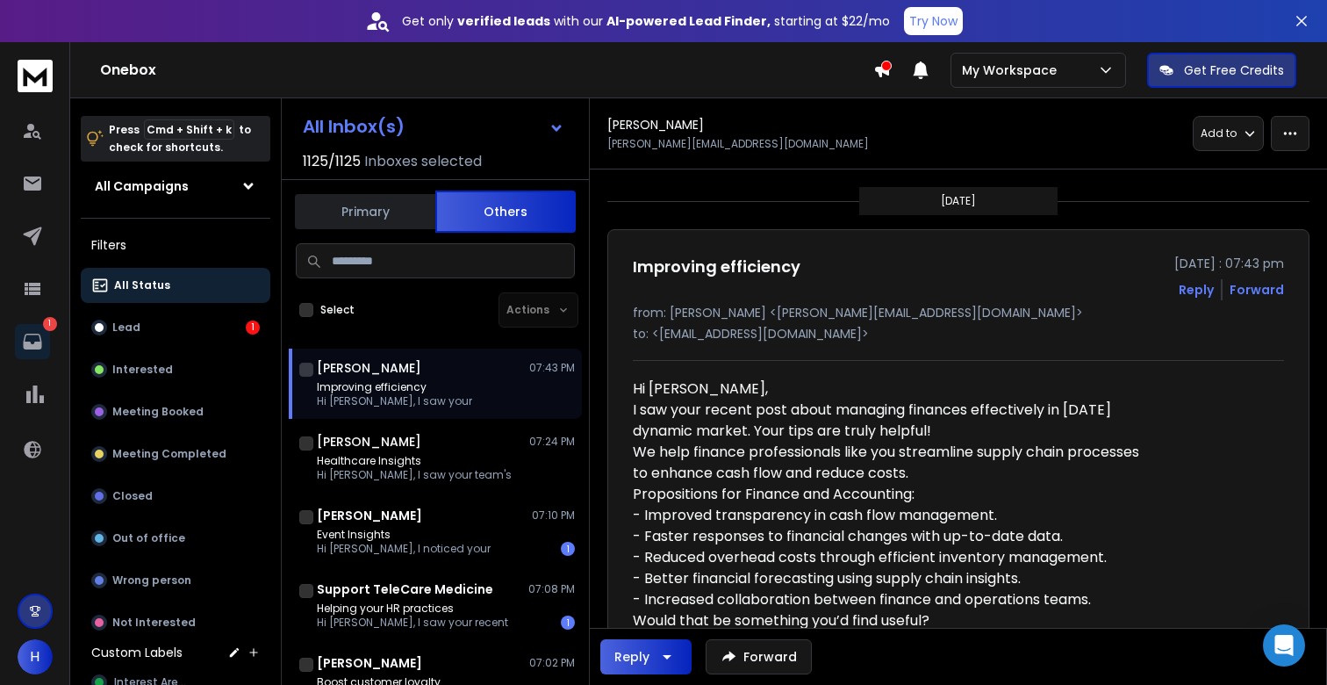
click at [332, 221] on button "Primary" at bounding box center [365, 211] width 140 height 39
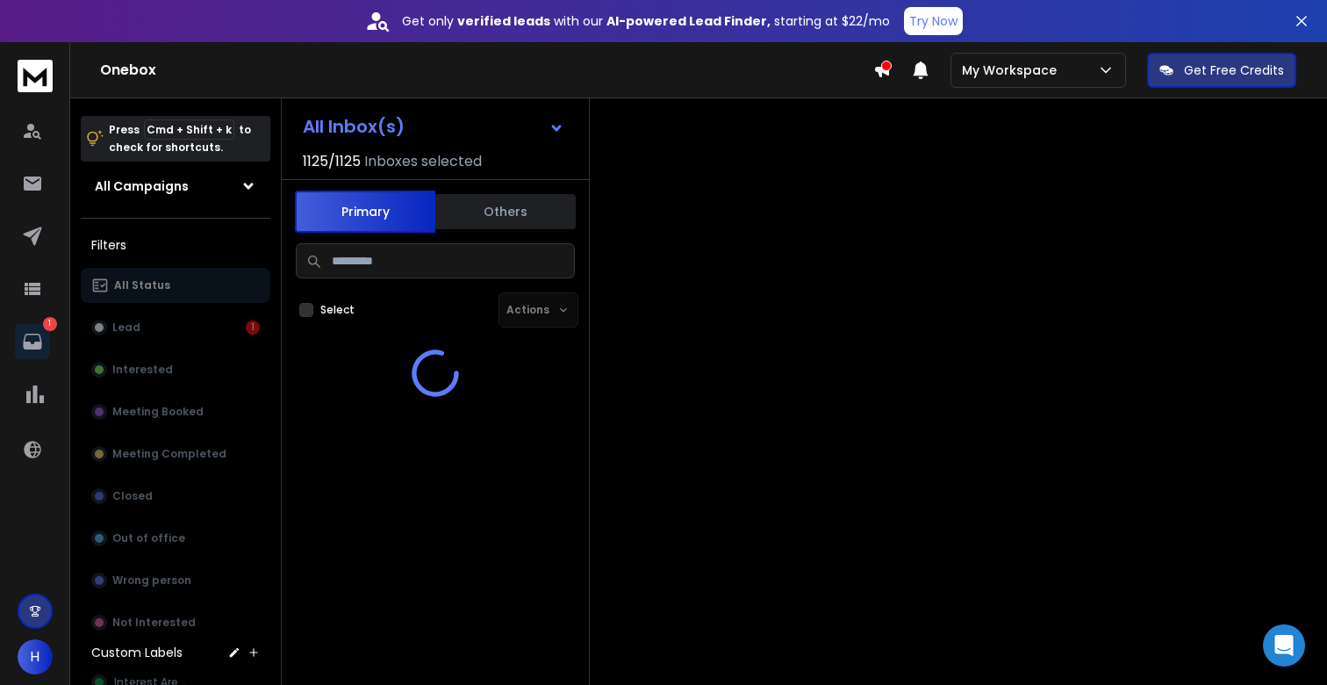
click at [332, 221] on button "Primary" at bounding box center [365, 211] width 140 height 42
